Goal: Check status

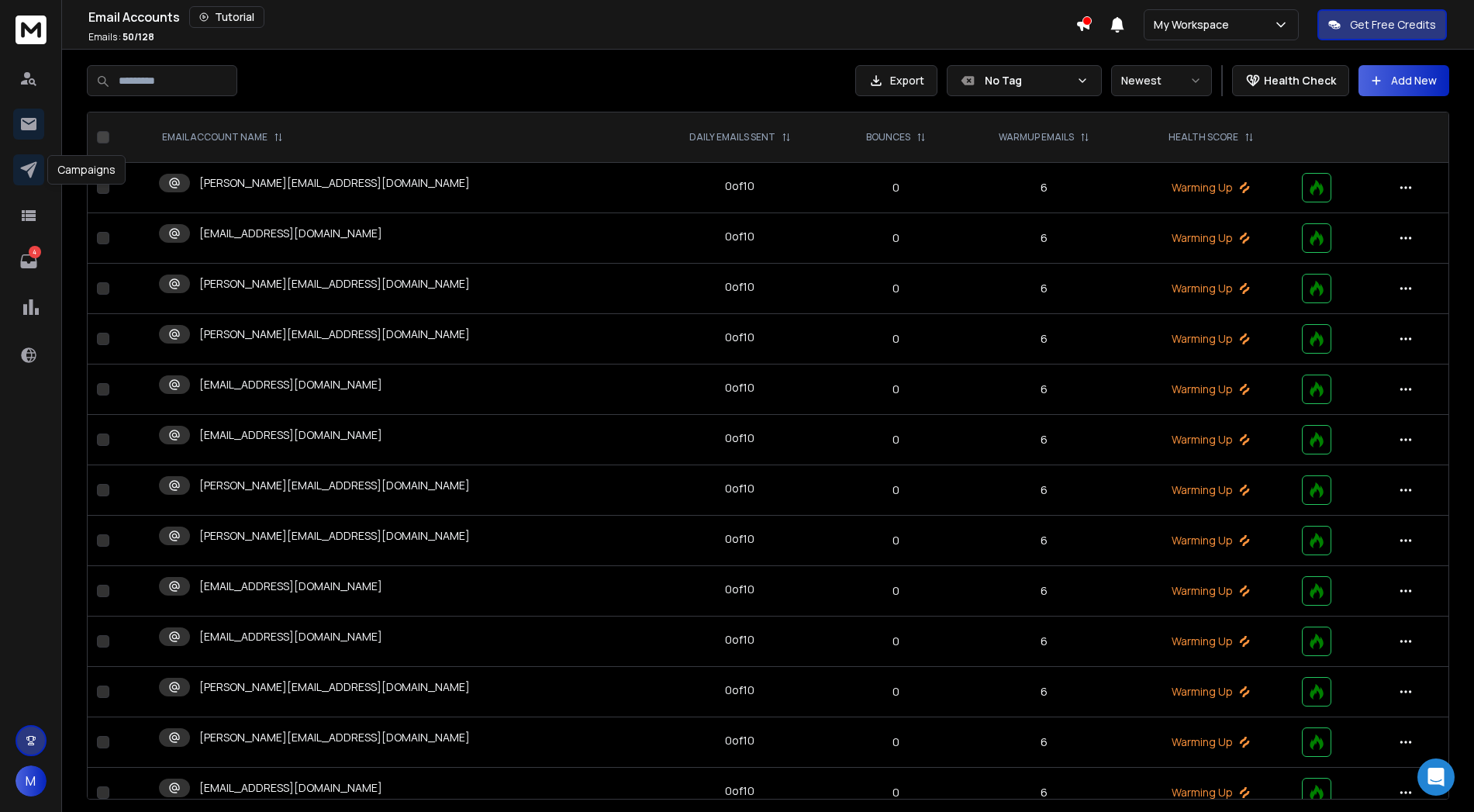
click at [33, 165] on icon at bounding box center [29, 169] width 19 height 19
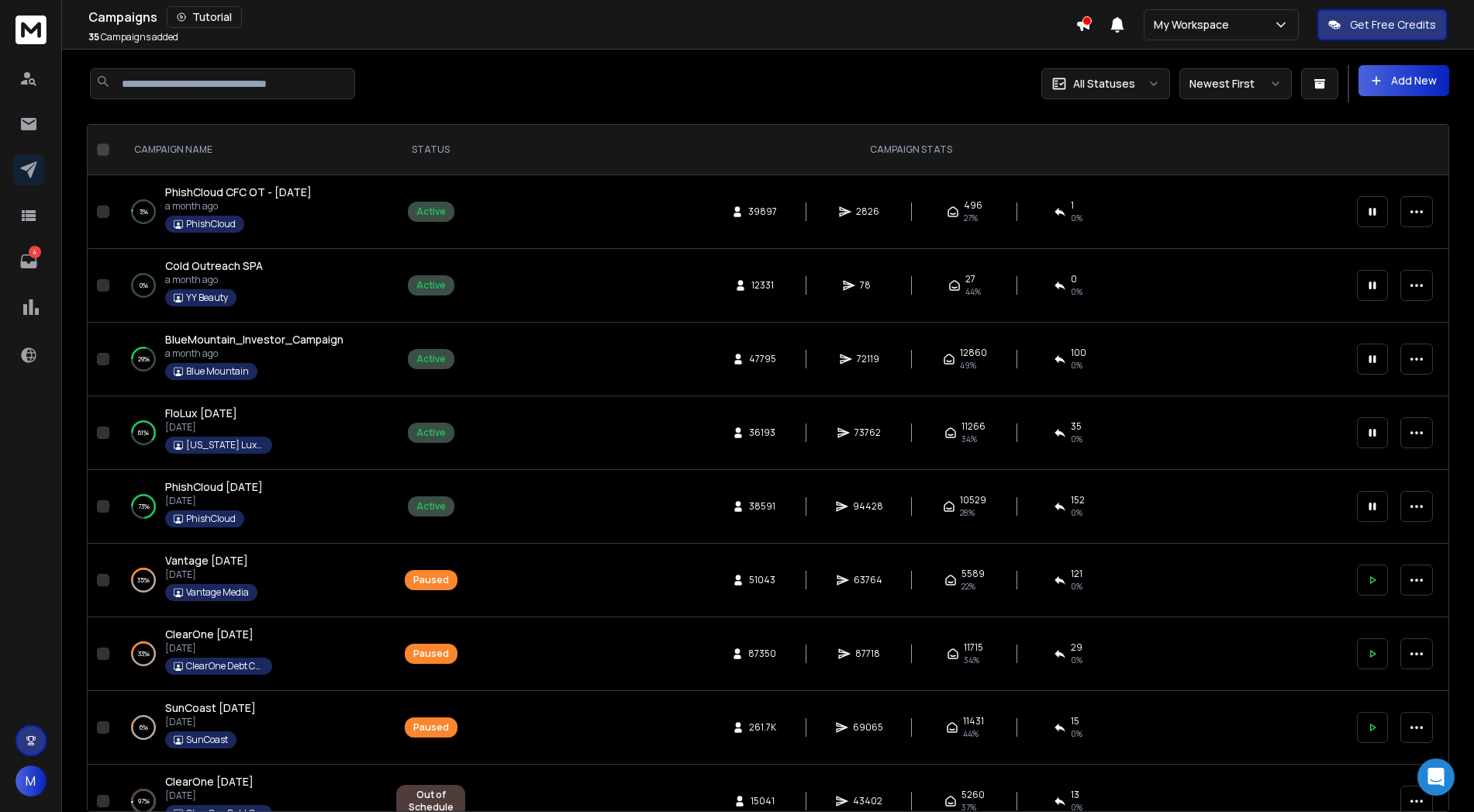
click at [281, 193] on span "PhishCloud CFC OT - [DATE]" at bounding box center [238, 192] width 146 height 15
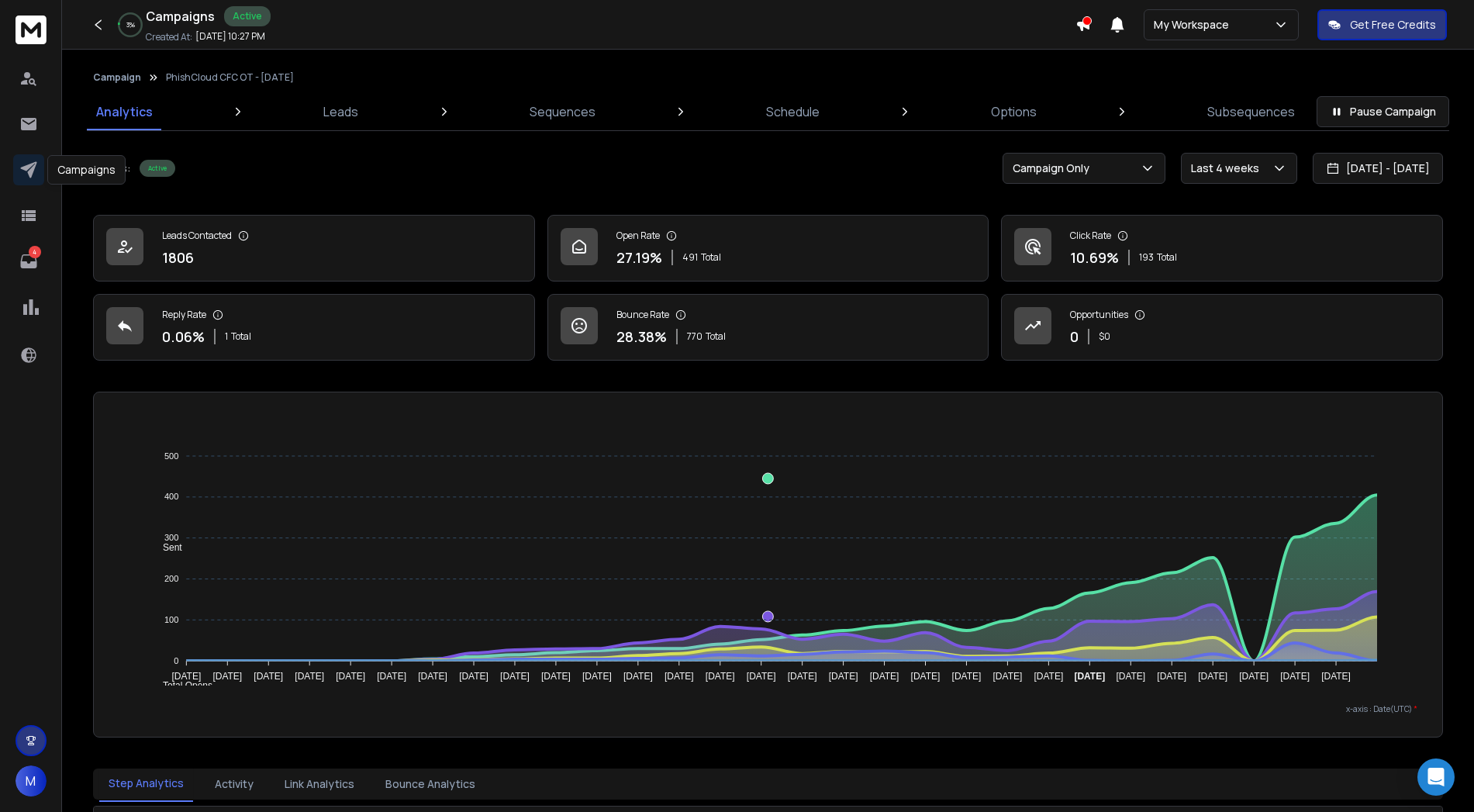
click at [27, 160] on icon at bounding box center [29, 169] width 19 height 19
